Goal: Task Accomplishment & Management: Manage account settings

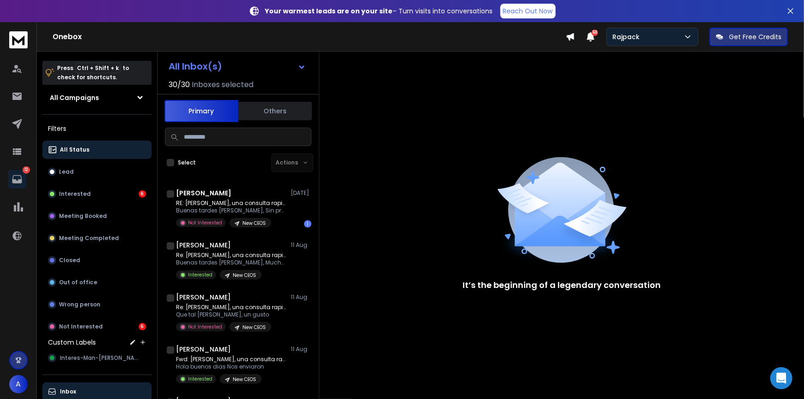
click at [654, 40] on div "Rajpack" at bounding box center [652, 36] width 80 height 9
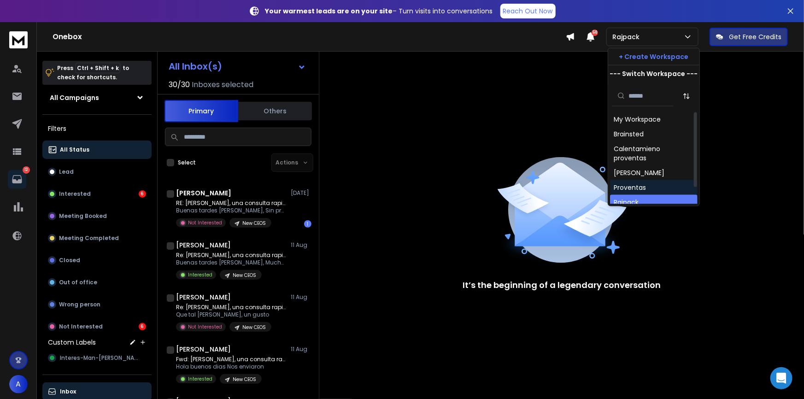
click at [631, 186] on div "Proventas" at bounding box center [629, 187] width 32 height 9
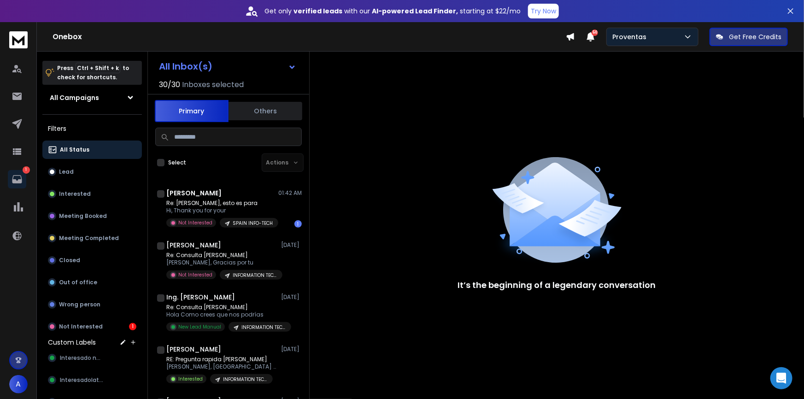
click at [677, 36] on div "Proventas" at bounding box center [652, 36] width 80 height 9
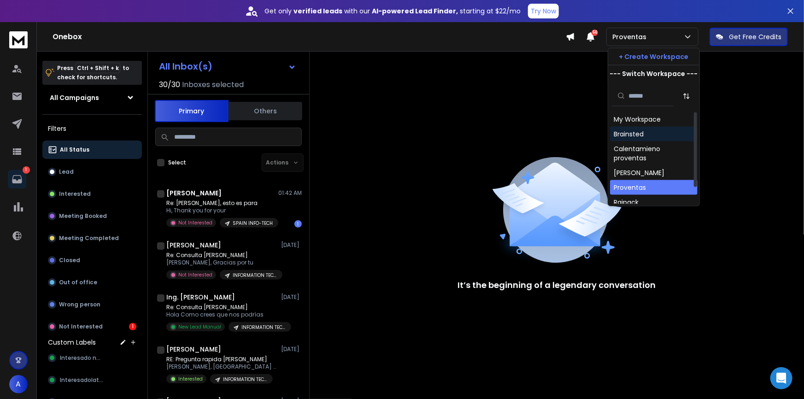
click at [621, 136] on div "Brainsted" at bounding box center [628, 133] width 30 height 9
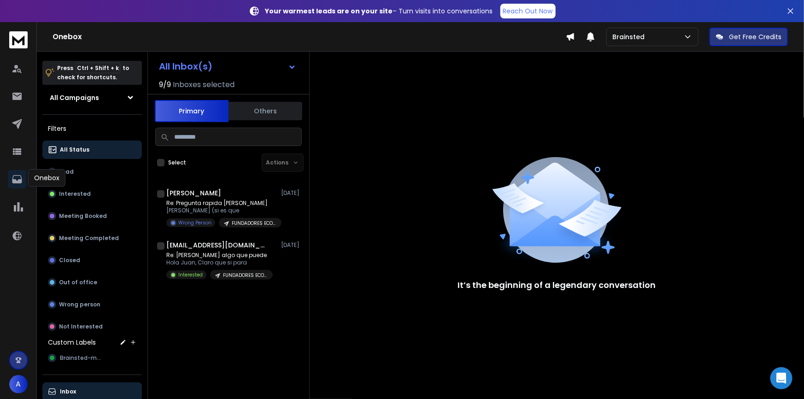
click at [23, 175] on link at bounding box center [17, 179] width 18 height 18
click at [87, 174] on button "Lead" at bounding box center [91, 172] width 99 height 18
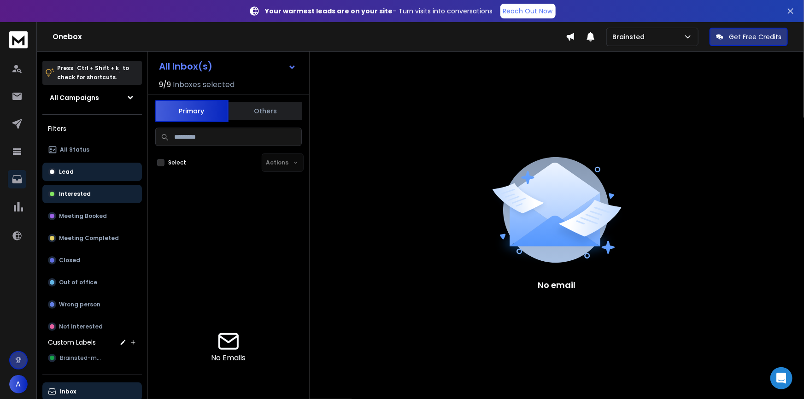
click at [91, 194] on button "Interested" at bounding box center [91, 194] width 99 height 18
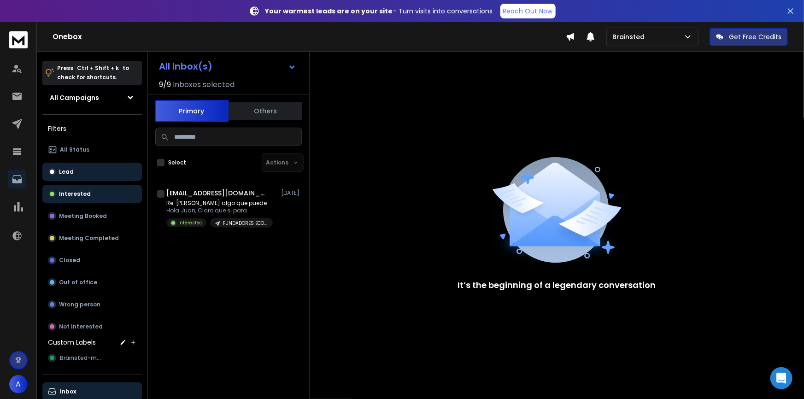
click at [80, 170] on button "Lead" at bounding box center [91, 172] width 99 height 18
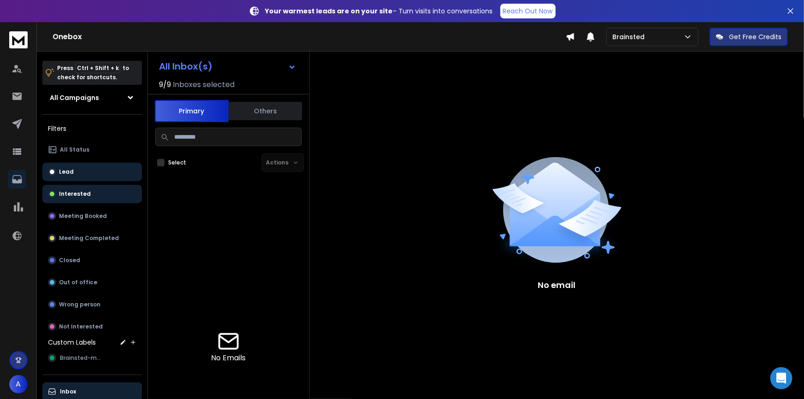
click at [87, 192] on p "Interested" at bounding box center [75, 193] width 32 height 7
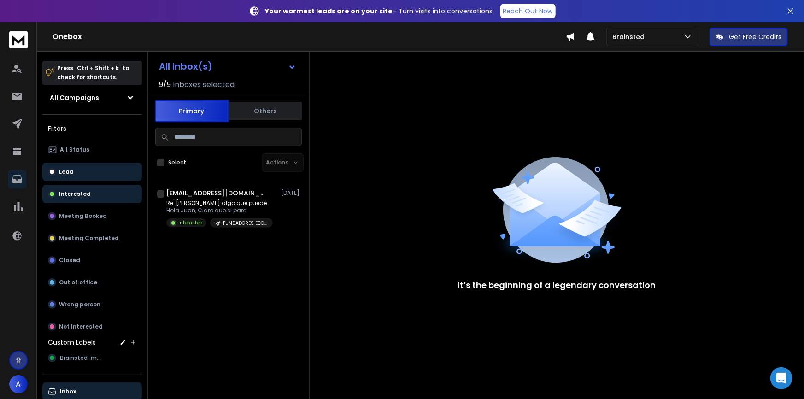
click at [99, 171] on button "Lead" at bounding box center [91, 172] width 99 height 18
